Goal: Task Accomplishment & Management: Manage account settings

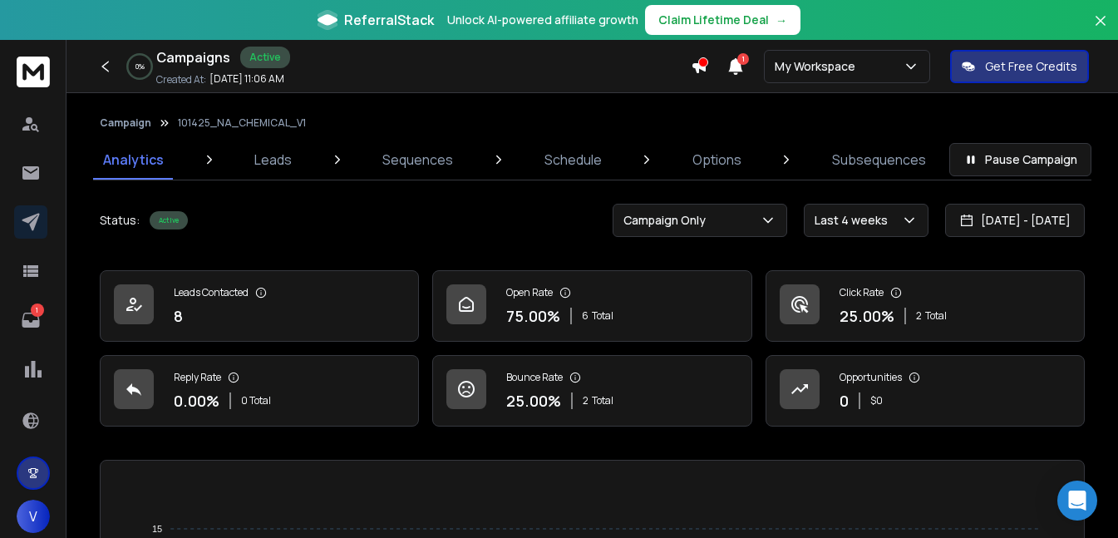
click at [265, 160] on p "Leads" at bounding box center [272, 160] width 37 height 20
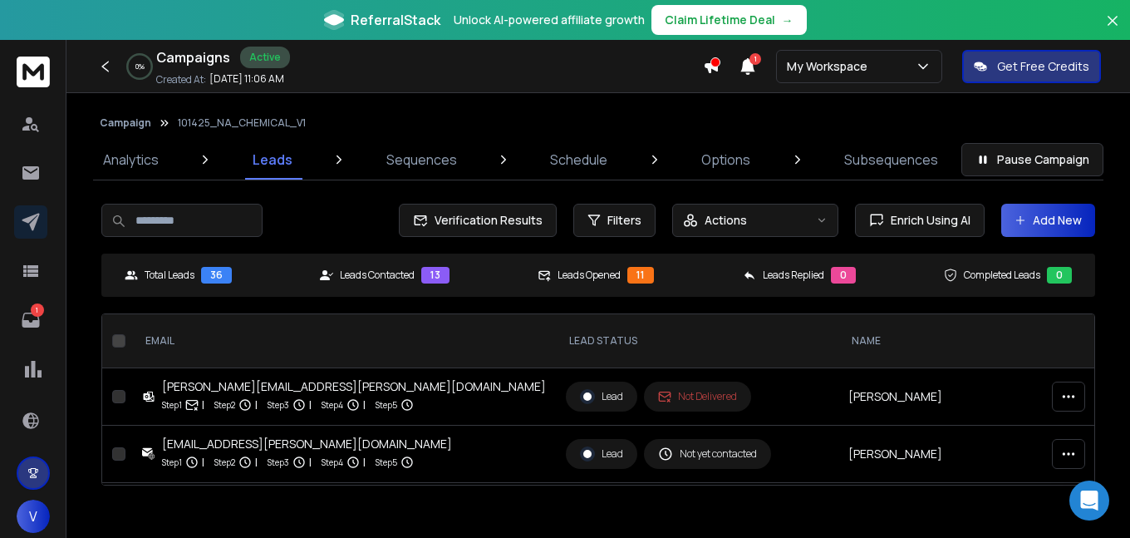
click at [981, 160] on icon at bounding box center [983, 159] width 7 height 8
click at [1040, 224] on button "Add New" at bounding box center [1048, 220] width 94 height 33
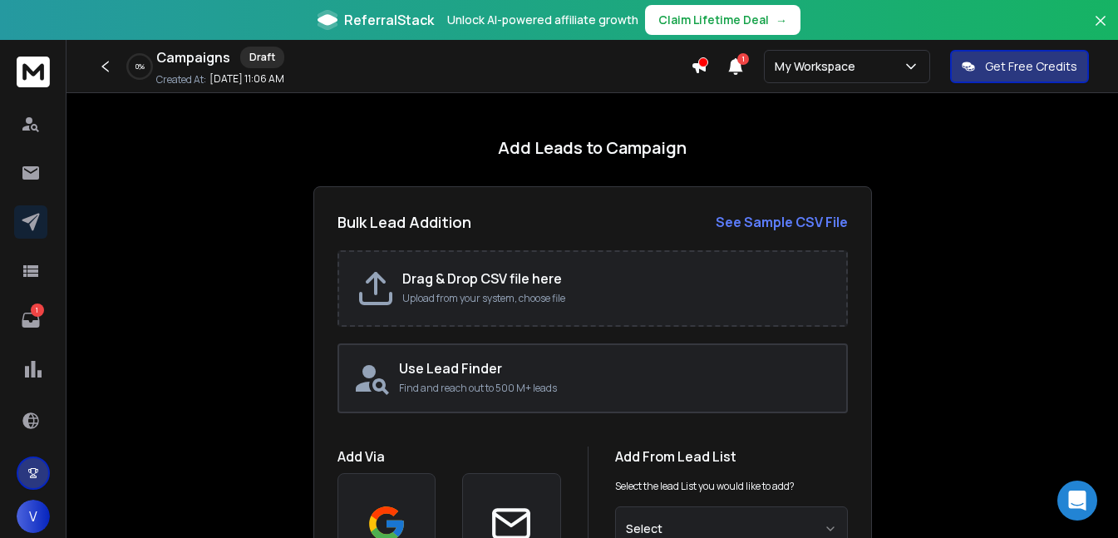
click at [495, 283] on h2 "Drag & Drop CSV file here" at bounding box center [615, 278] width 427 height 20
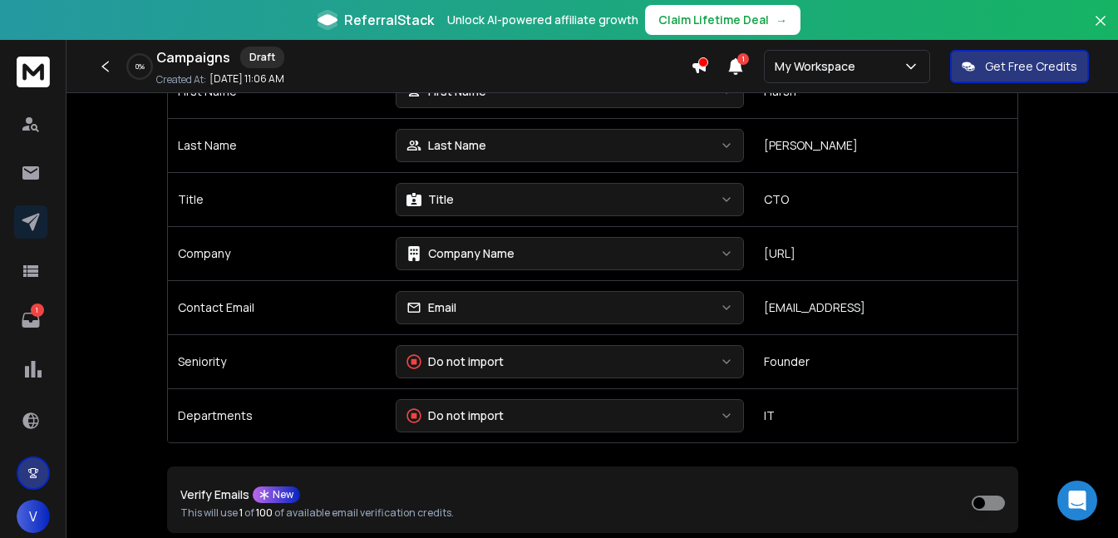
scroll to position [489, 0]
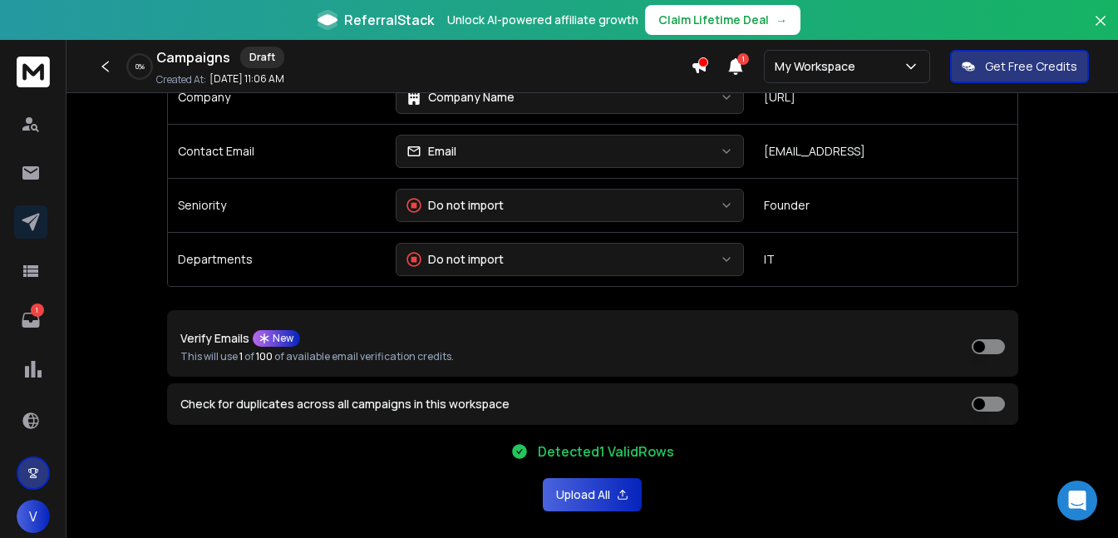
click at [991, 406] on button "Check for duplicates across all campaigns in this workspace" at bounding box center [987, 403] width 33 height 15
click at [582, 499] on button "Upload All" at bounding box center [592, 494] width 99 height 33
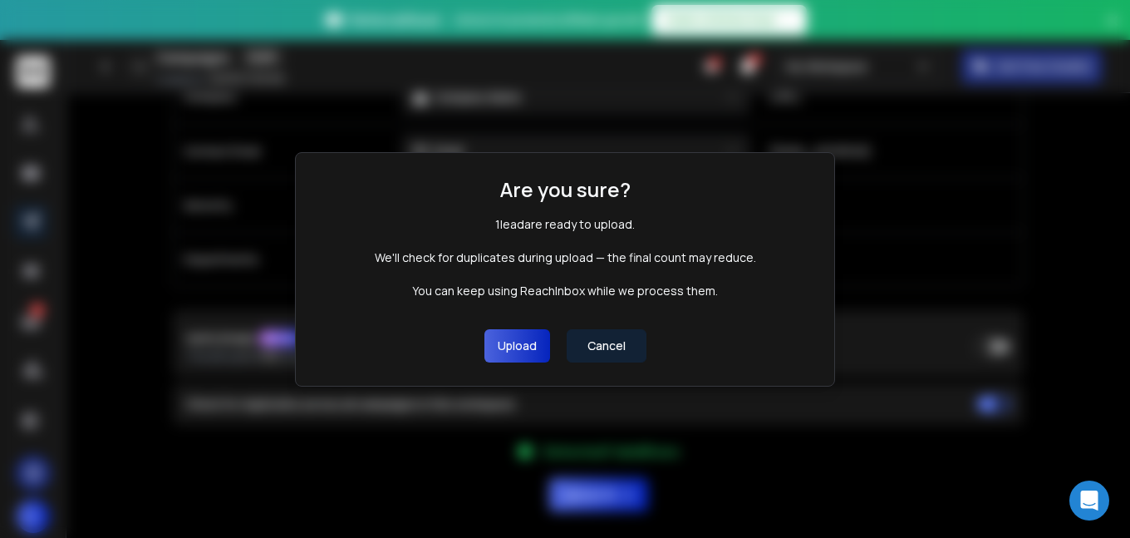
click at [527, 351] on button "Upload" at bounding box center [517, 345] width 66 height 33
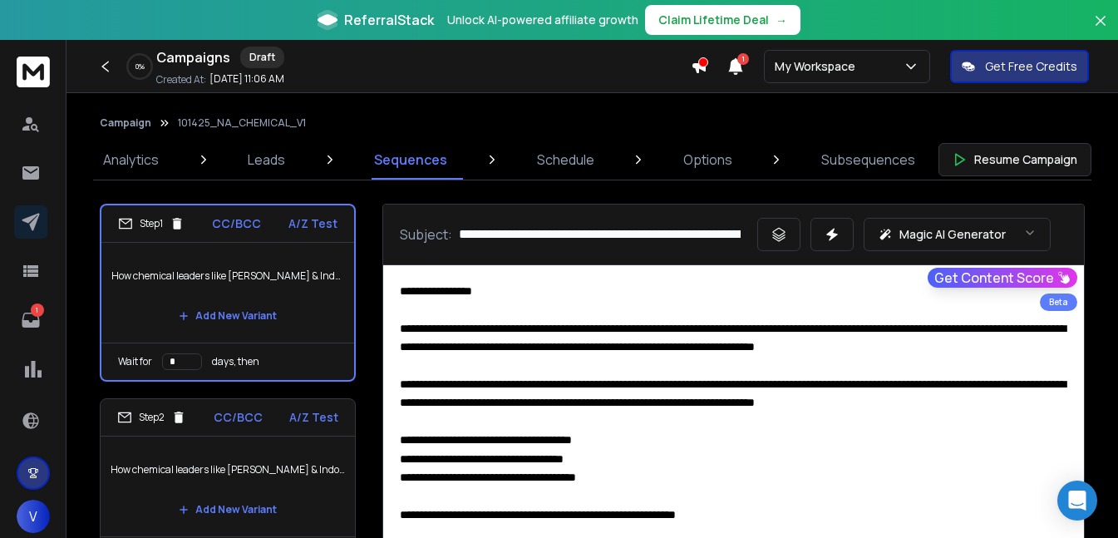
click at [952, 162] on button "Resume Campaign" at bounding box center [1014, 159] width 153 height 33
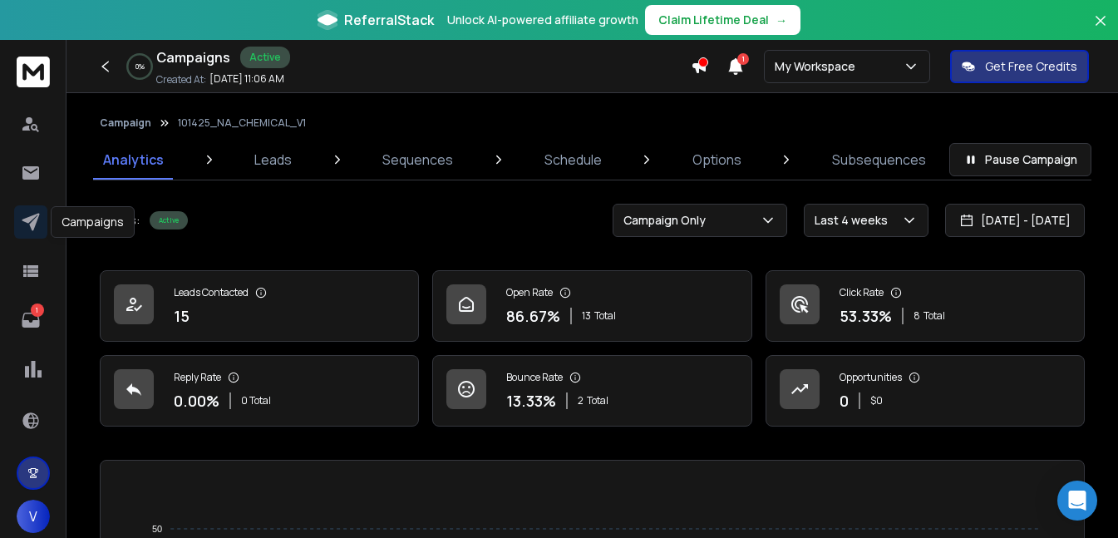
click at [37, 218] on icon at bounding box center [30, 222] width 17 height 17
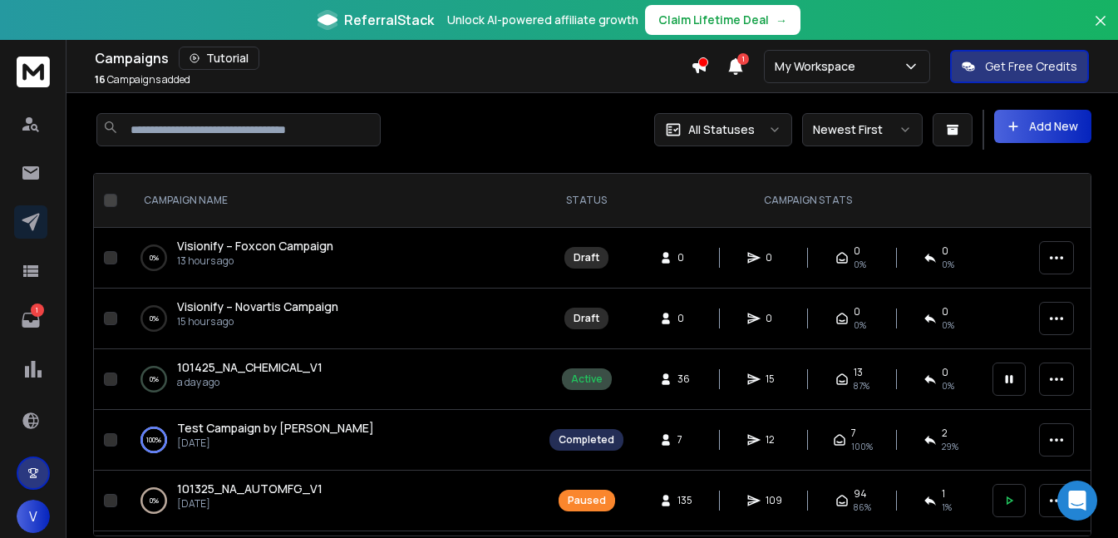
click at [321, 487] on div "0 % 101325_NA_AUTOMFG_V1 2 days ago" at bounding box center [331, 500] width 382 height 40
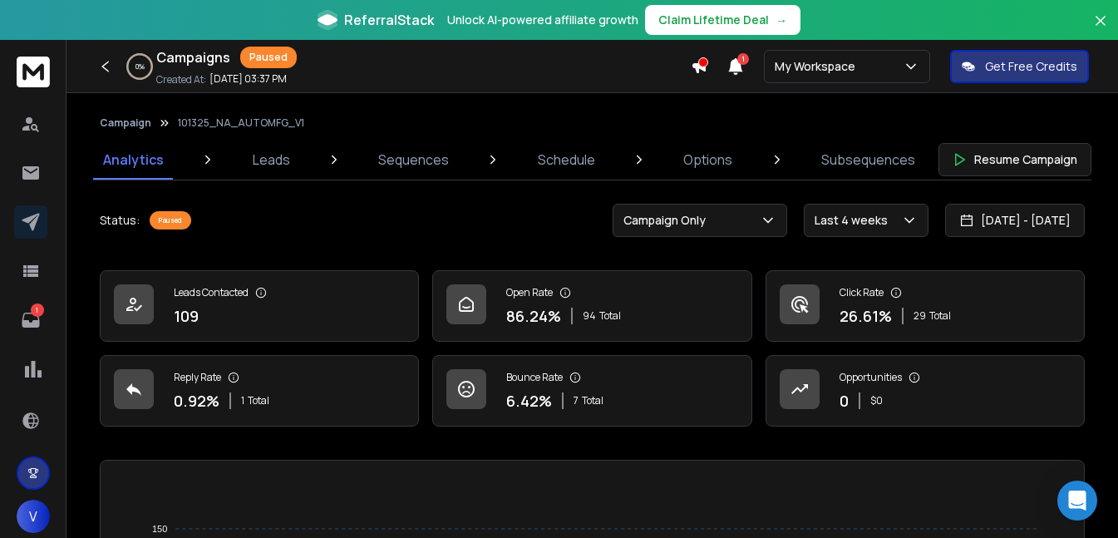
click at [271, 161] on p "Leads" at bounding box center [271, 160] width 37 height 20
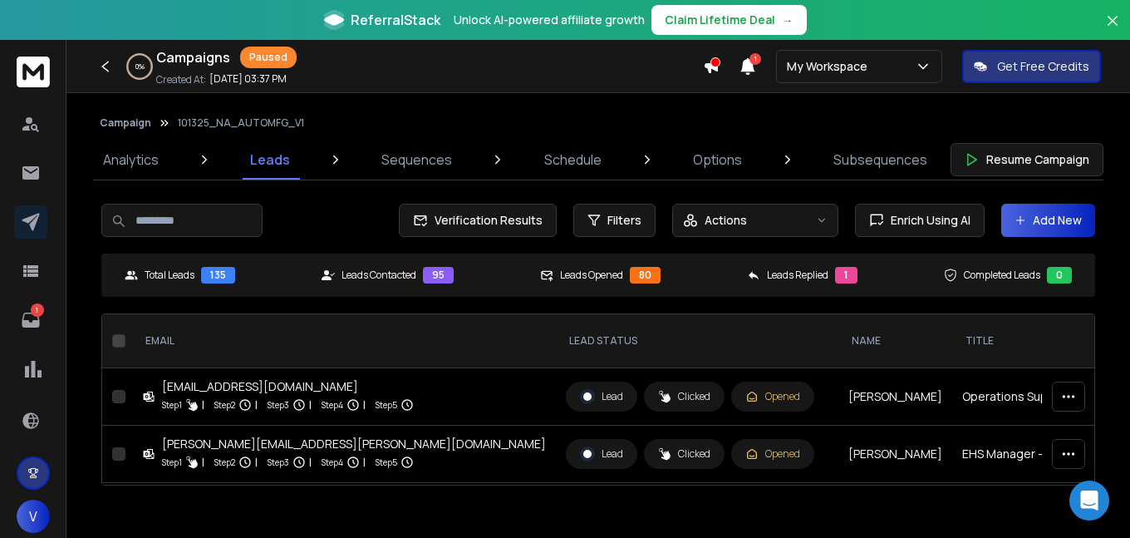
click at [1042, 221] on button "Add New" at bounding box center [1048, 220] width 94 height 33
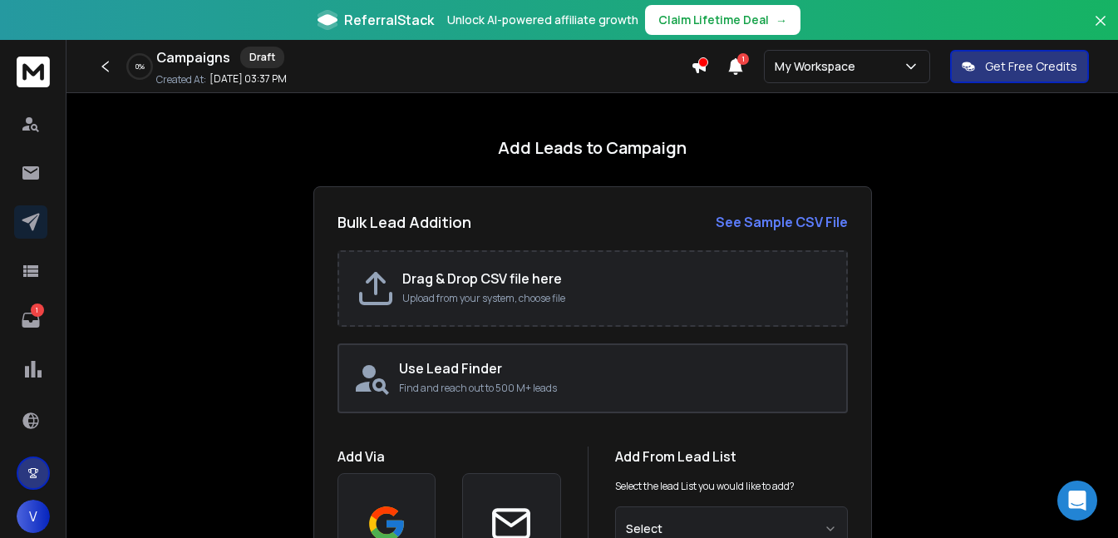
click at [471, 292] on p "Upload from your system, choose file" at bounding box center [615, 298] width 427 height 13
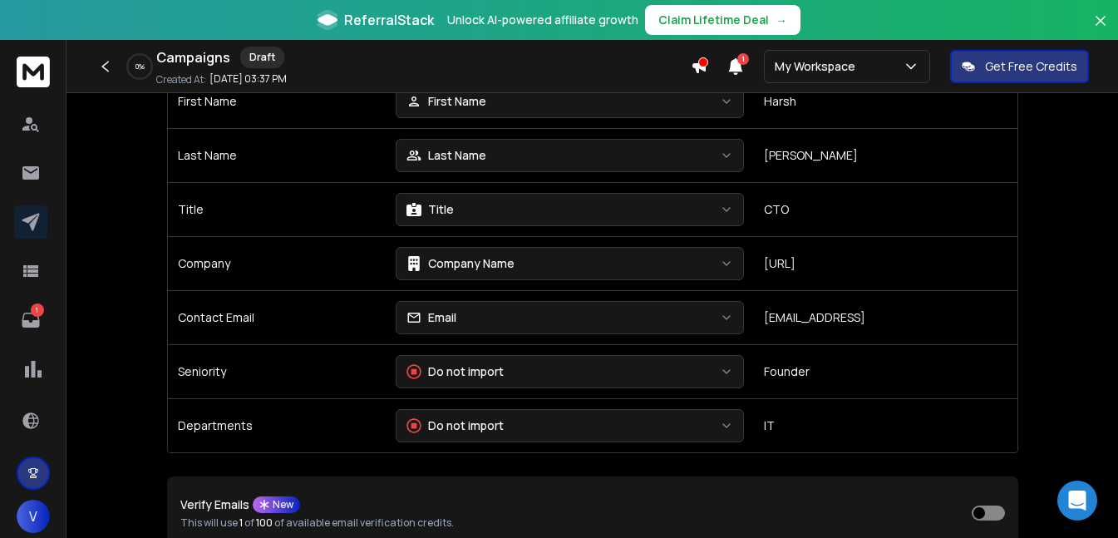
scroll to position [489, 0]
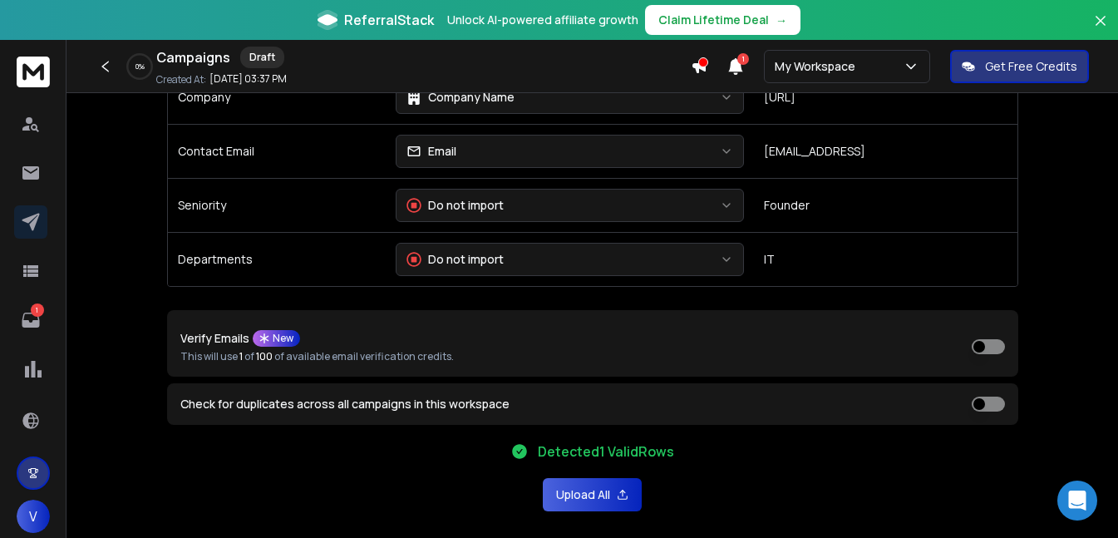
click at [994, 406] on button "Check for duplicates across all campaigns in this workspace" at bounding box center [987, 403] width 33 height 15
click at [580, 494] on button "Upload All" at bounding box center [592, 494] width 99 height 33
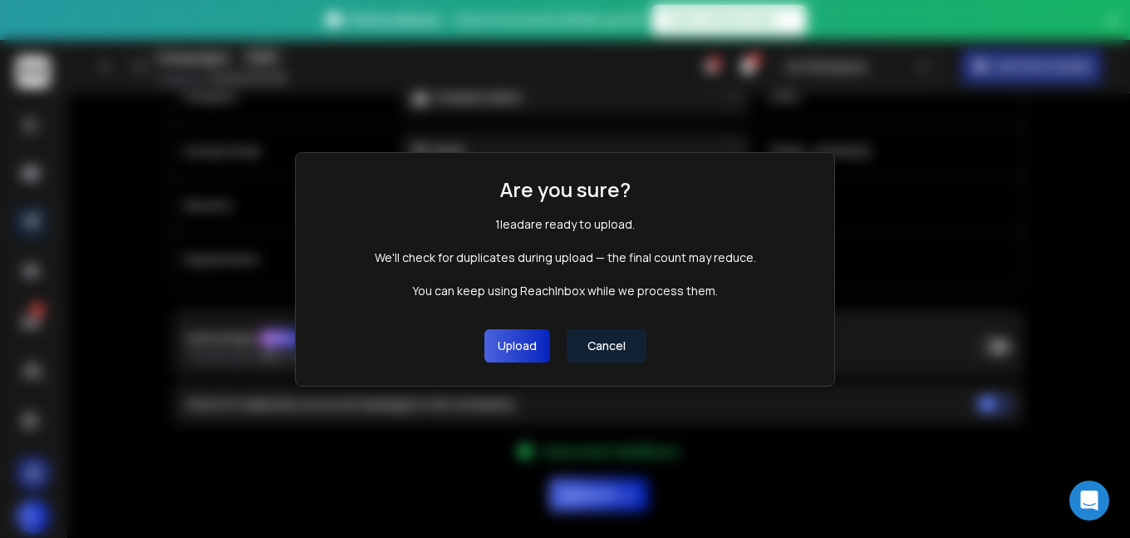
click at [524, 338] on button "Upload" at bounding box center [517, 345] width 66 height 33
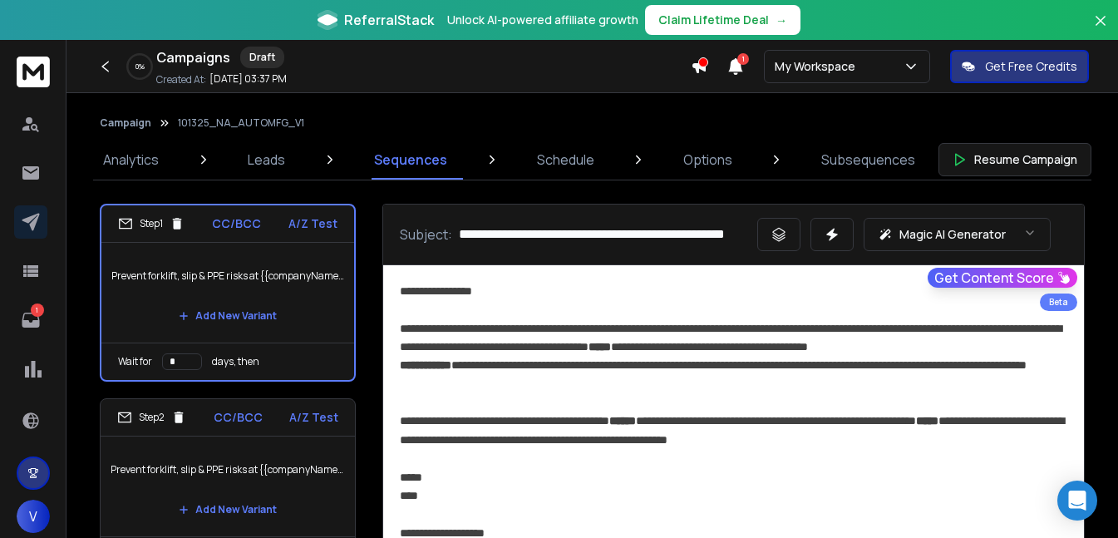
click at [957, 164] on icon at bounding box center [959, 159] width 15 height 15
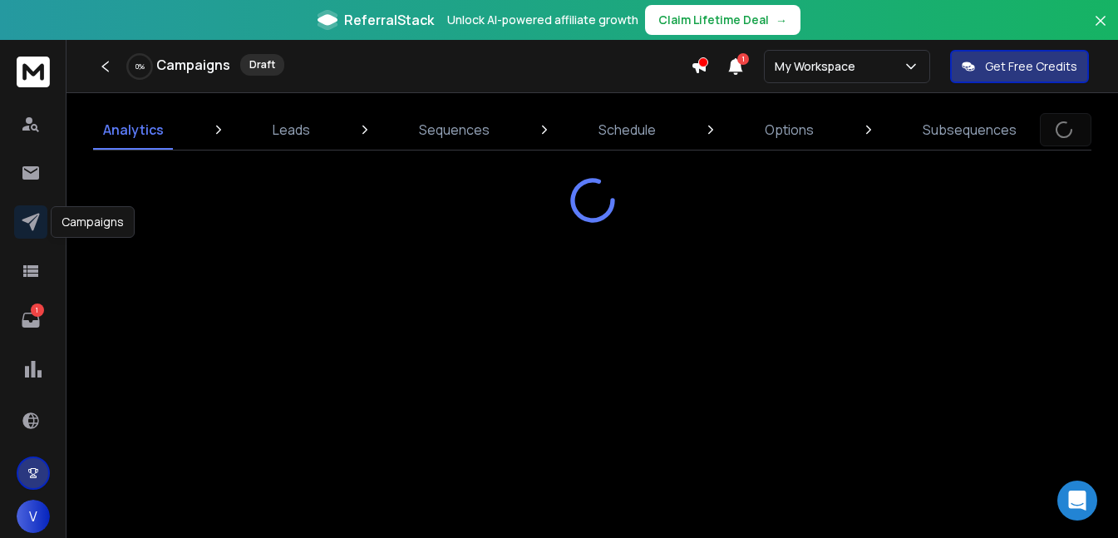
click at [37, 224] on icon at bounding box center [31, 222] width 20 height 20
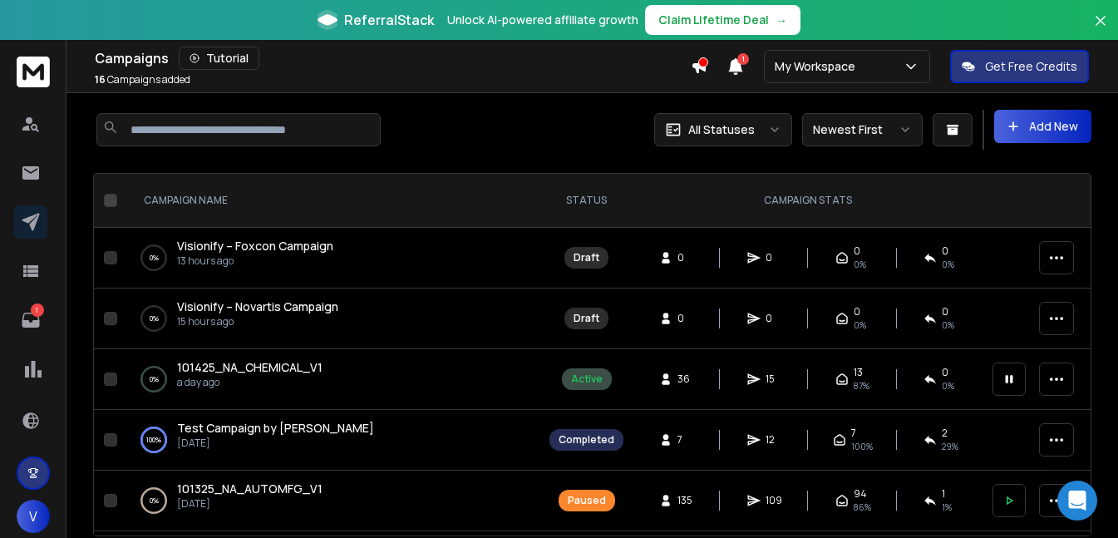
click at [293, 365] on span "101425_NA_CHEMICAL_V1" at bounding box center [249, 367] width 145 height 16
